Goal: Navigation & Orientation: Find specific page/section

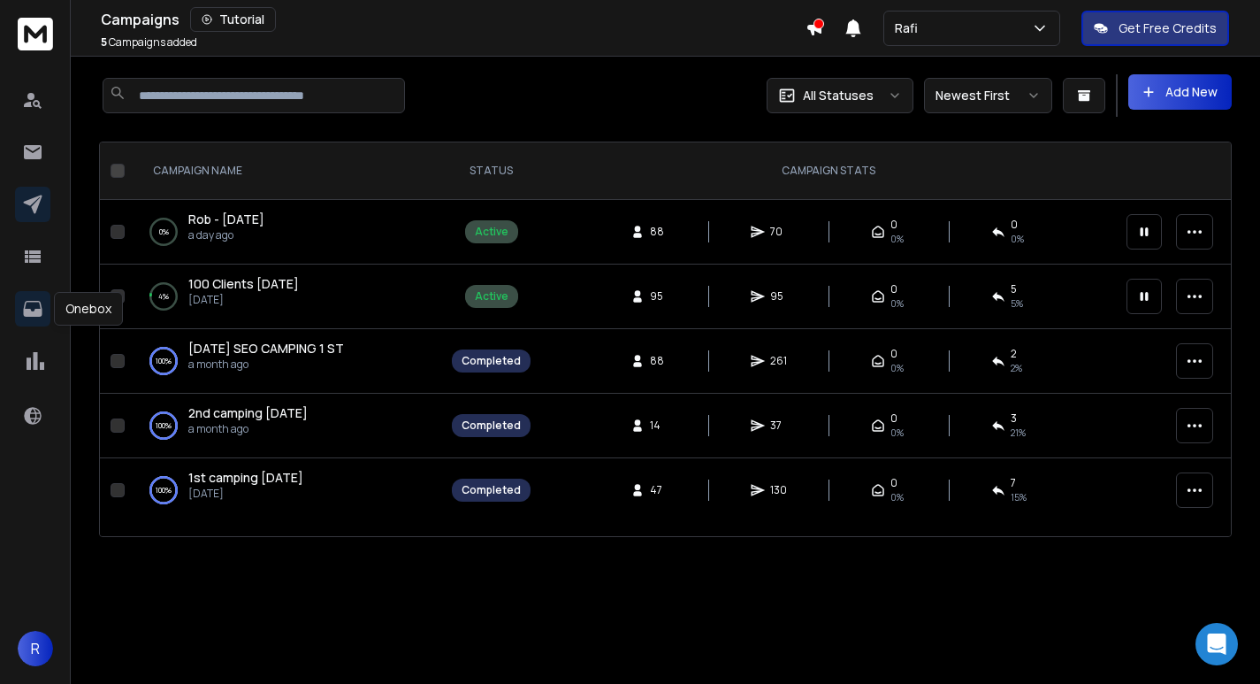
click at [26, 306] on icon at bounding box center [32, 308] width 21 height 21
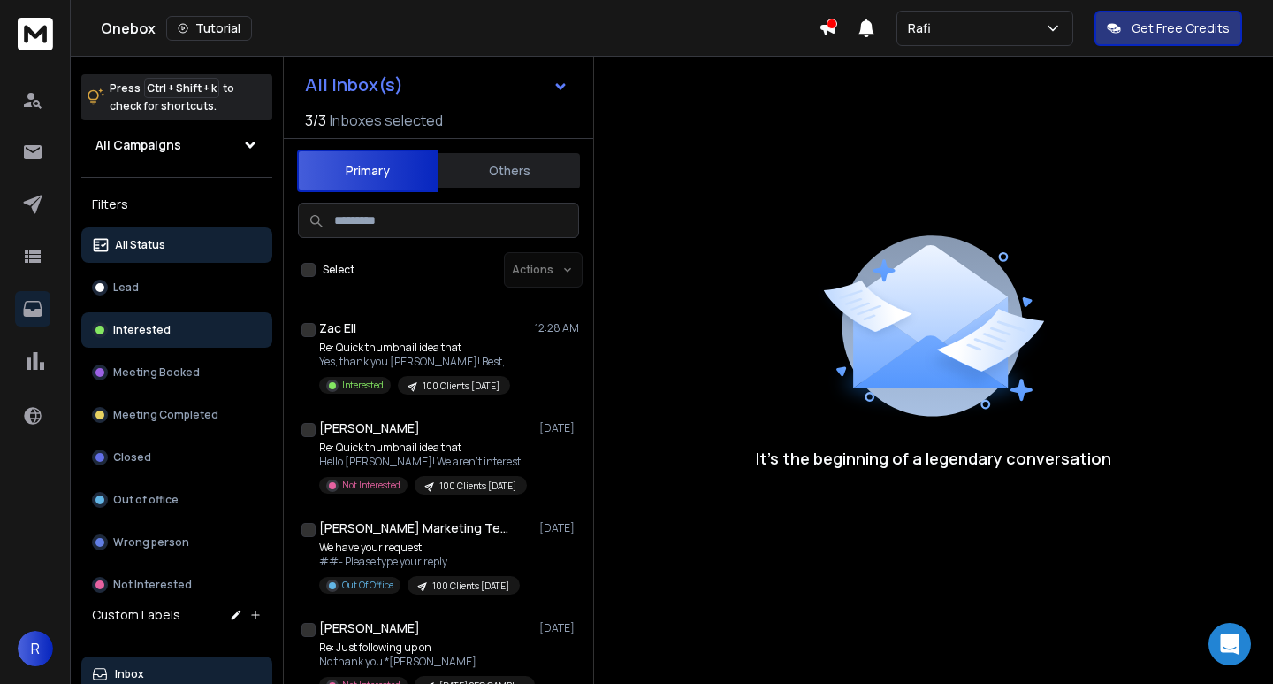
click at [126, 343] on button "Interested" at bounding box center [176, 329] width 191 height 35
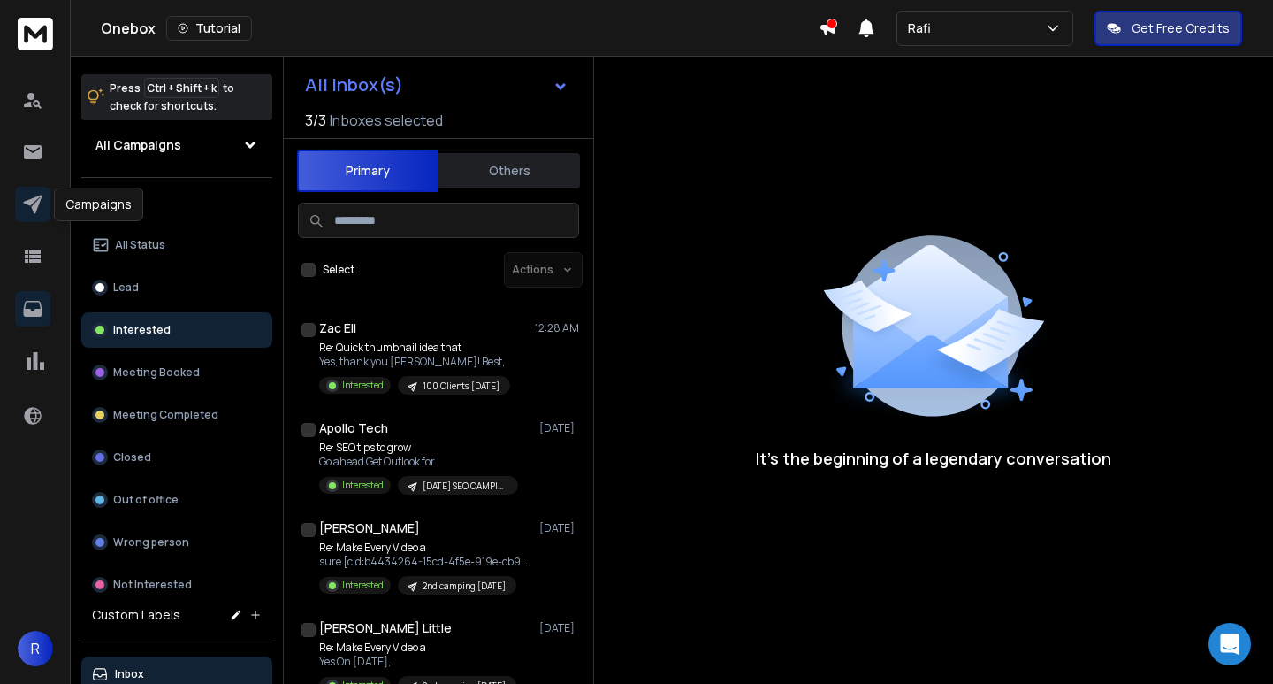
click at [41, 207] on icon at bounding box center [32, 204] width 21 height 21
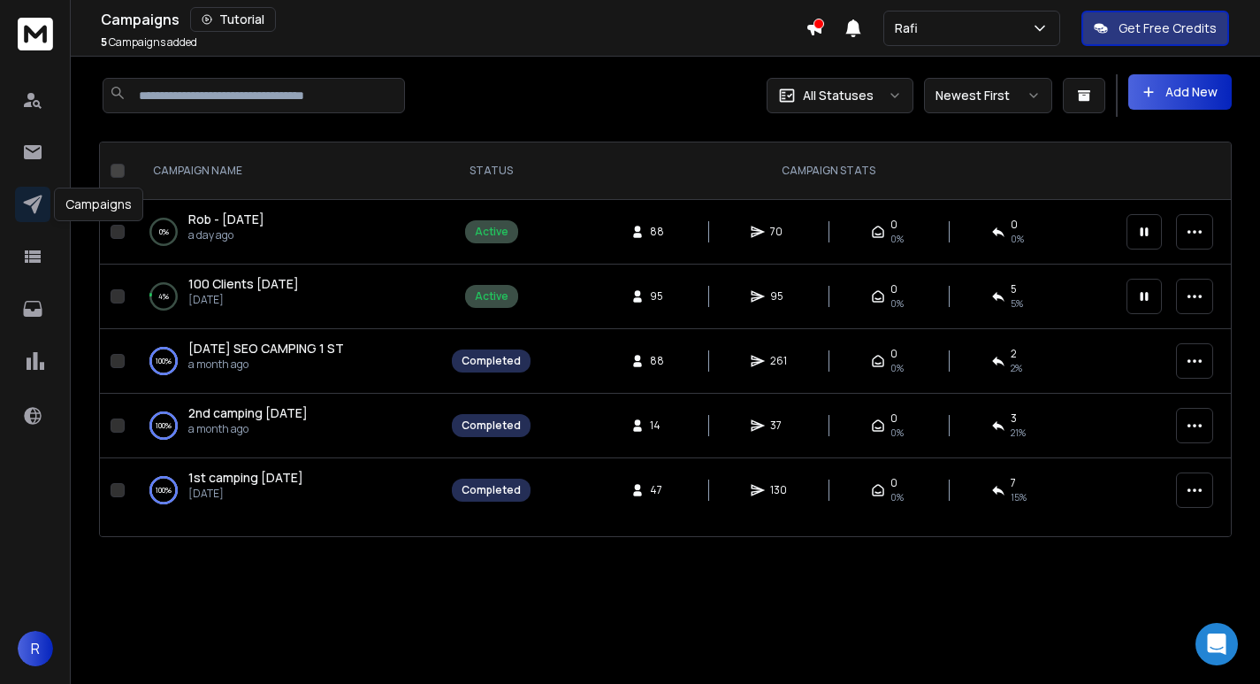
click at [516, 120] on div "Campaigns 5 Campaigns Added All Statuses Newest First Add New CAMPAIGN NAME STA…" at bounding box center [665, 416] width 1133 height 684
click at [826, 634] on div "Campaigns 5 Campaigns Added All Statuses Newest First Add New CAMPAIGN NAME STA…" at bounding box center [665, 416] width 1133 height 684
click at [634, 81] on div at bounding box center [382, 95] width 567 height 42
